Goal: Task Accomplishment & Management: Use online tool/utility

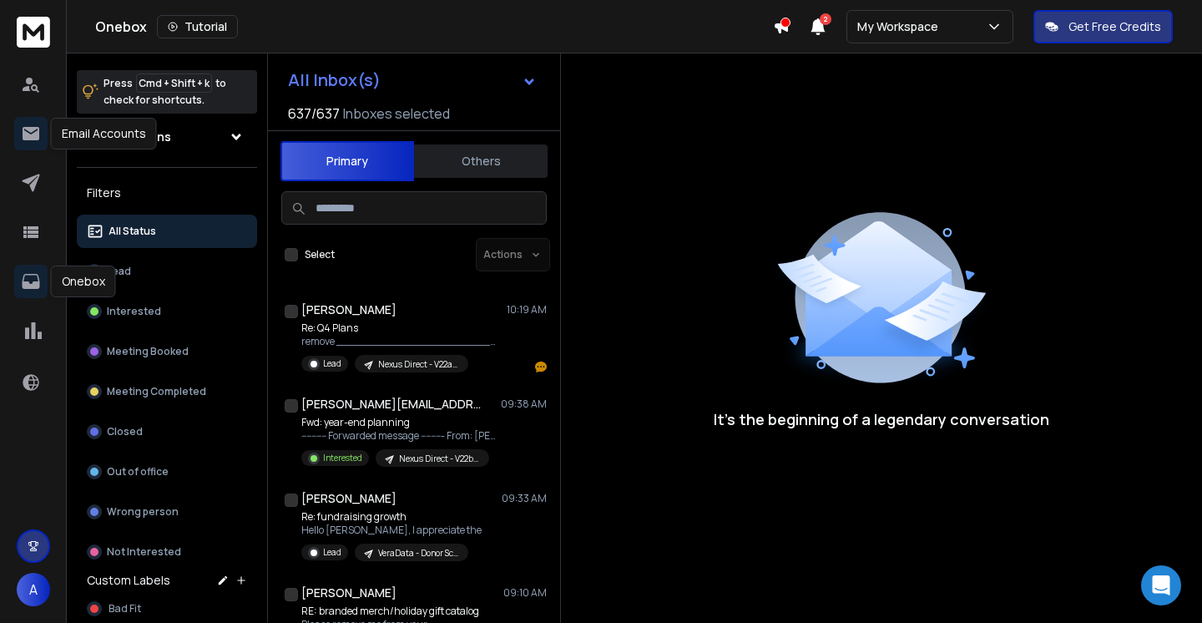
click at [29, 119] on link at bounding box center [30, 133] width 33 height 33
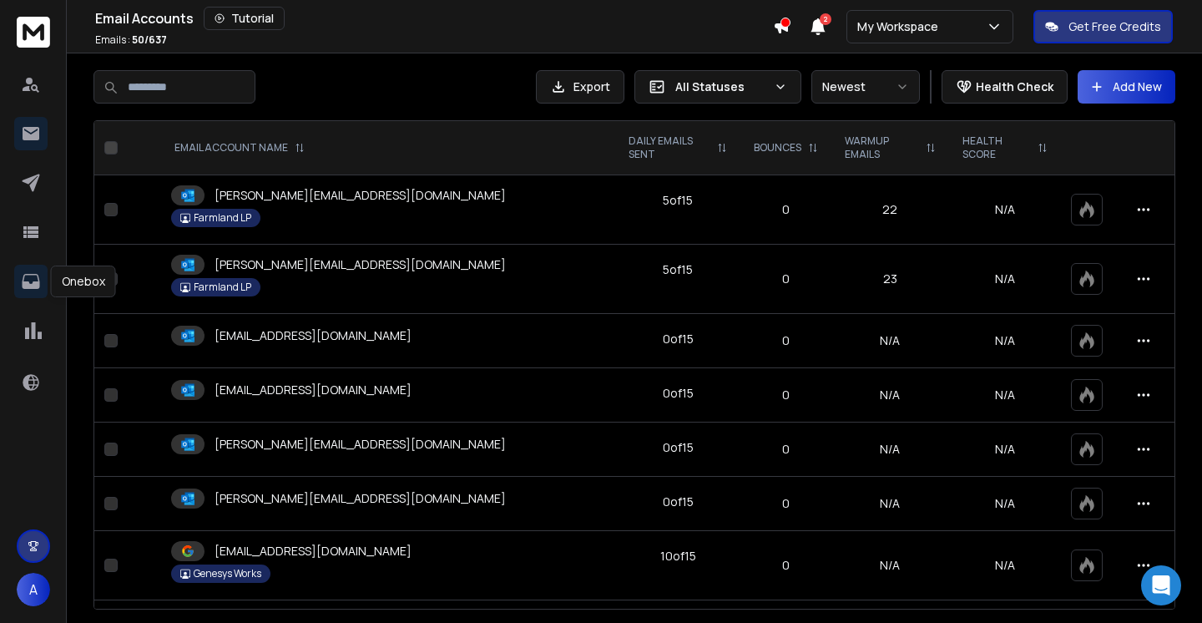
click at [32, 276] on icon at bounding box center [31, 281] width 20 height 20
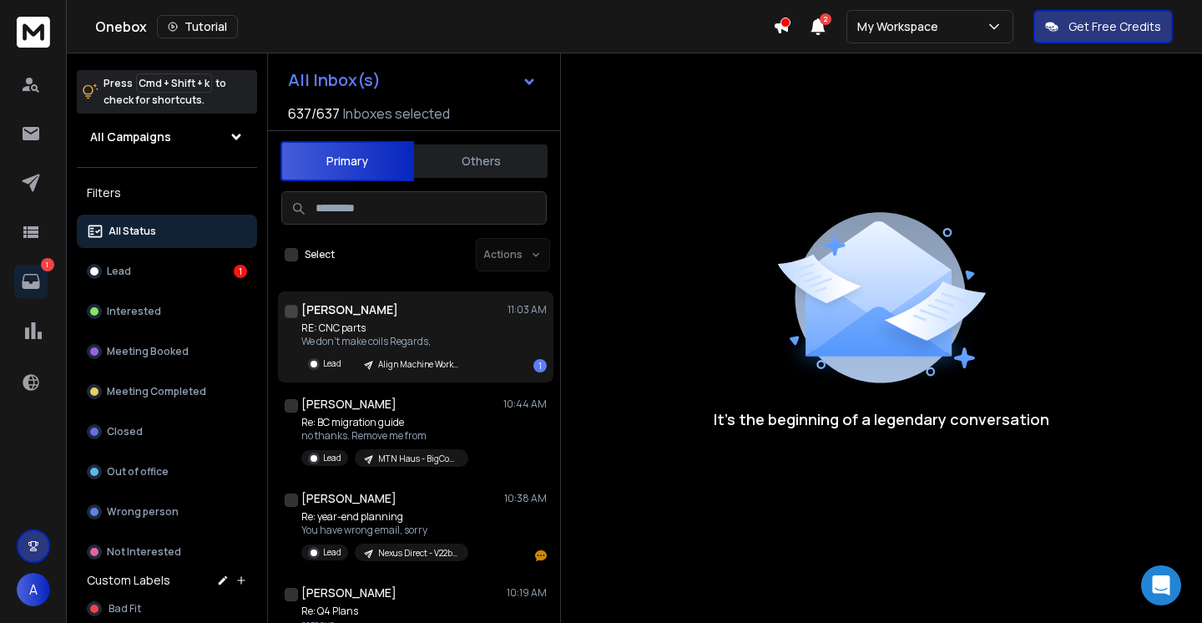
click at [417, 318] on div "[PERSON_NAME] 11:03 AM RE: CNC parts We don’t make coils Regards, Lead Align Ma…" at bounding box center [423, 336] width 245 height 71
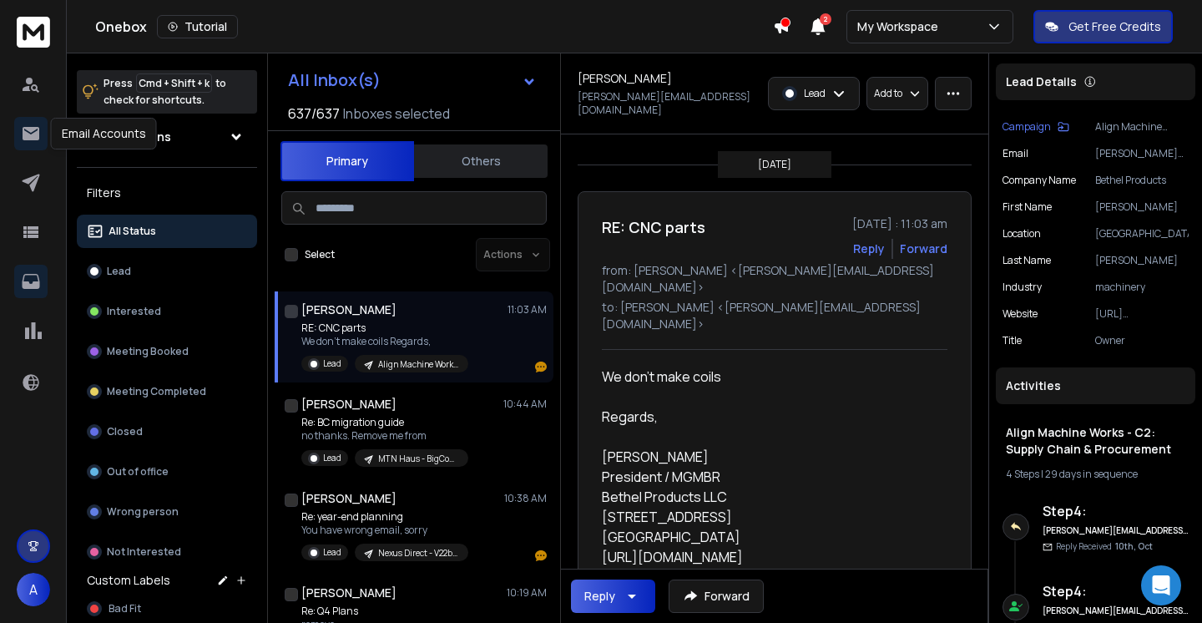
click at [29, 125] on icon at bounding box center [31, 134] width 20 height 20
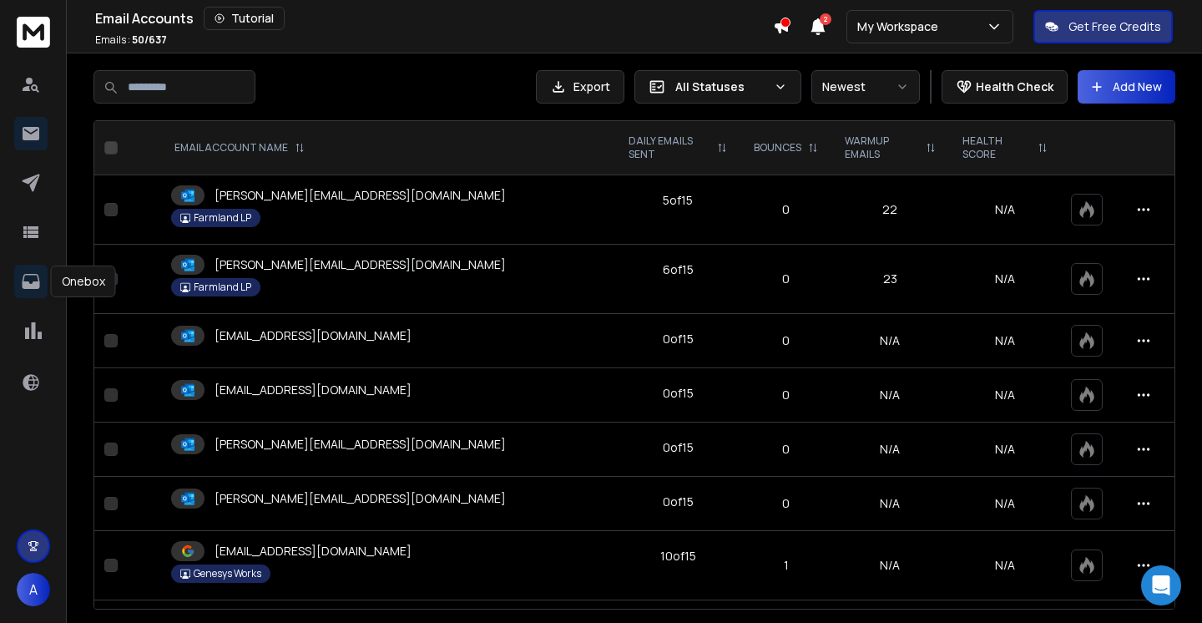
click at [30, 278] on icon at bounding box center [31, 281] width 20 height 20
